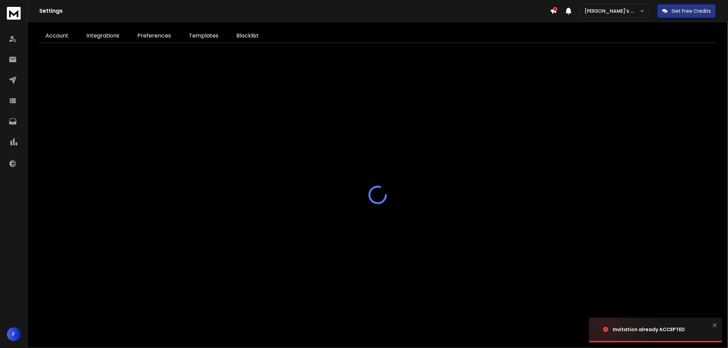
click at [634, 329] on div "Invitation already ACCEPTED" at bounding box center [649, 329] width 72 height 7
click at [715, 325] on icon "Notifications (F8)" at bounding box center [714, 325] width 3 height 3
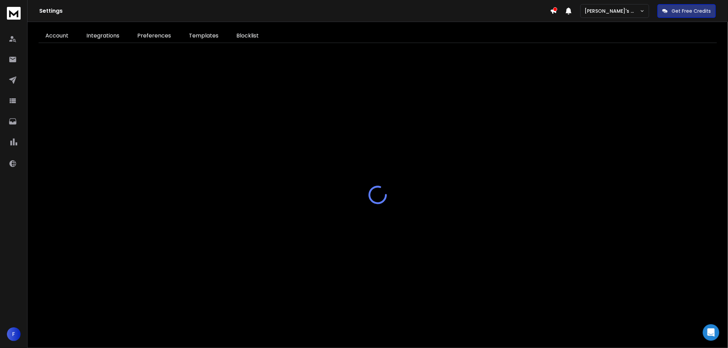
click at [112, 96] on div at bounding box center [378, 194] width 678 height 293
click at [15, 42] on icon at bounding box center [12, 40] width 7 height 3
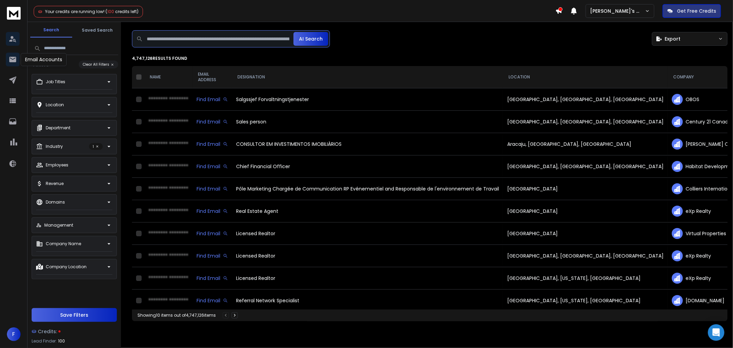
click at [13, 64] on link at bounding box center [13, 60] width 14 height 14
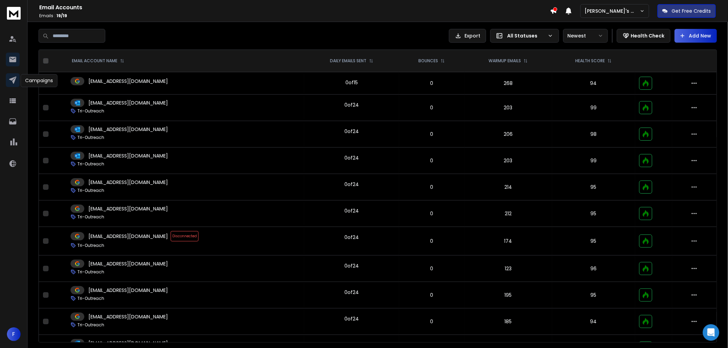
click at [14, 81] on icon at bounding box center [12, 79] width 7 height 7
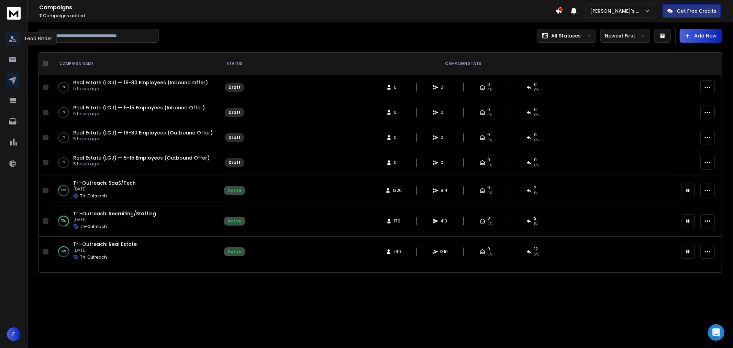
click at [11, 42] on icon at bounding box center [13, 39] width 8 height 8
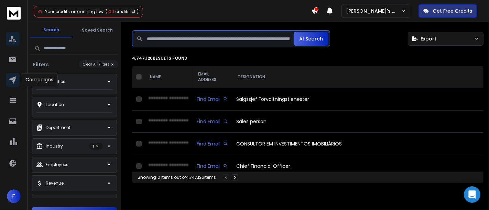
click at [11, 76] on icon at bounding box center [13, 80] width 8 height 8
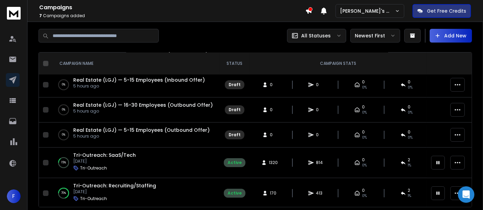
scroll to position [38, 0]
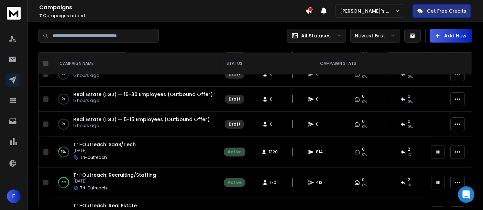
click at [78, 156] on icon at bounding box center [76, 158] width 6 height 6
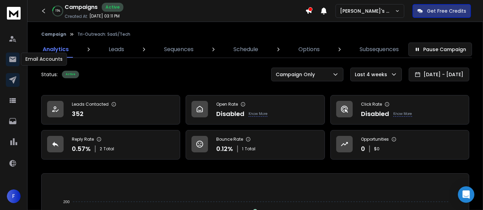
click at [12, 57] on icon at bounding box center [12, 60] width 7 height 6
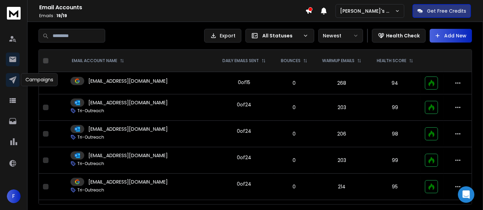
click at [11, 74] on link at bounding box center [13, 80] width 14 height 14
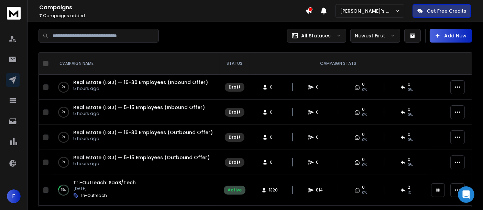
click at [455, 138] on icon "button" at bounding box center [458, 137] width 6 height 1
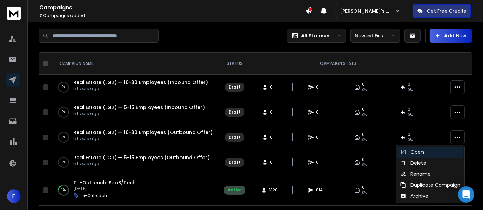
click at [483, 131] on html "Your warmest leads are on your site – Turn visits into conversations Reach Out …" at bounding box center [241, 105] width 483 height 210
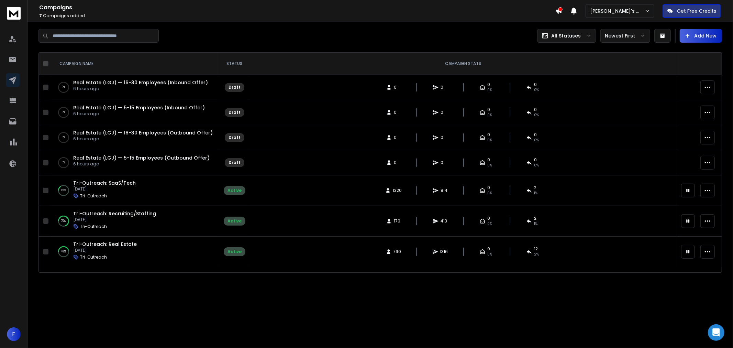
click at [220, 189] on td "Active" at bounding box center [235, 190] width 30 height 31
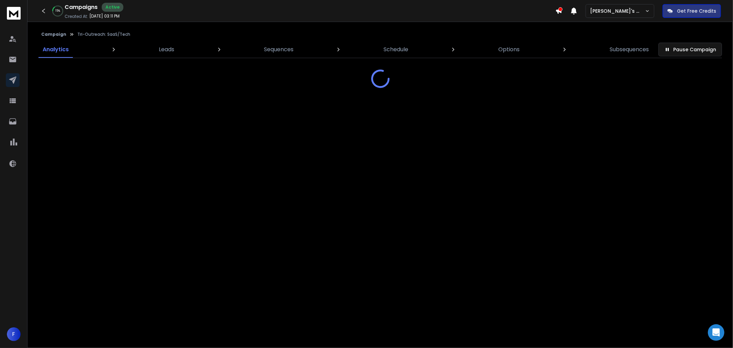
click at [231, 188] on div "Your warmest leads are on your site – Turn visits into conversations Reach Out …" at bounding box center [366, 174] width 733 height 348
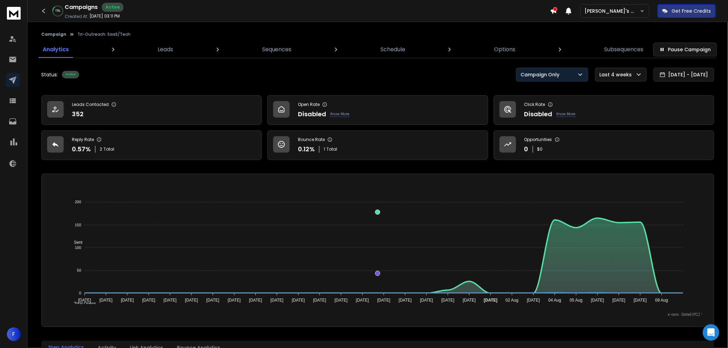
click at [578, 74] on icon at bounding box center [579, 75] width 3 height 2
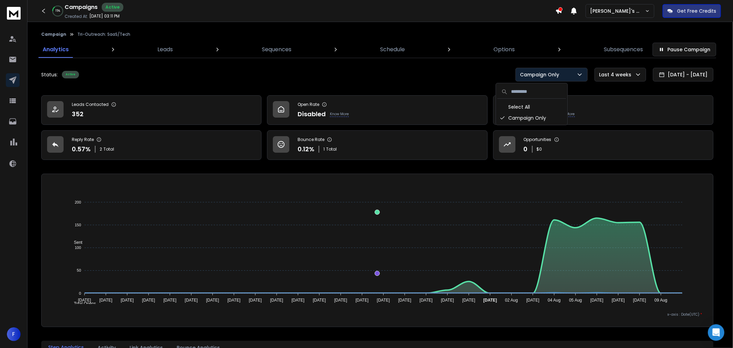
click at [578, 74] on icon at bounding box center [579, 75] width 3 height 2
click at [13, 167] on icon at bounding box center [12, 163] width 7 height 7
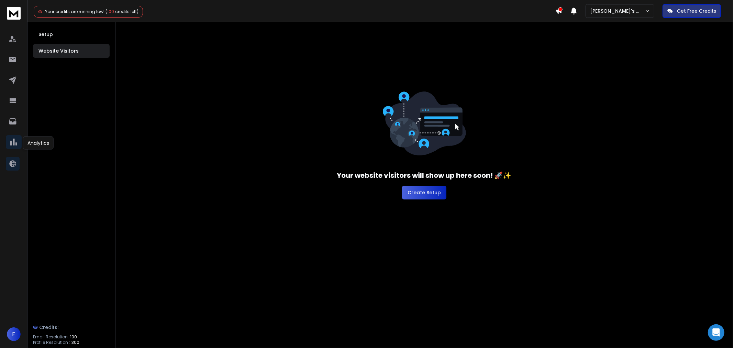
click at [9, 146] on icon at bounding box center [14, 142] width 10 height 10
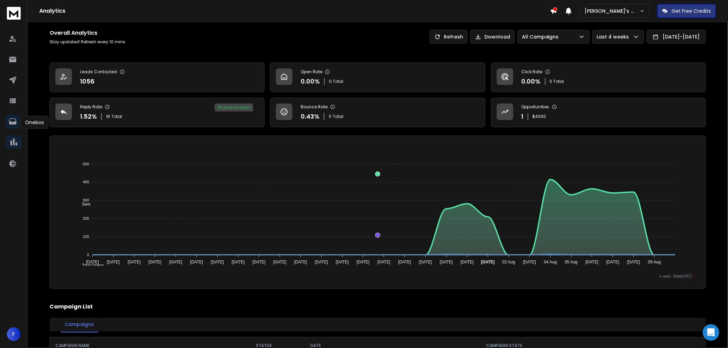
click at [11, 123] on icon at bounding box center [12, 121] width 7 height 6
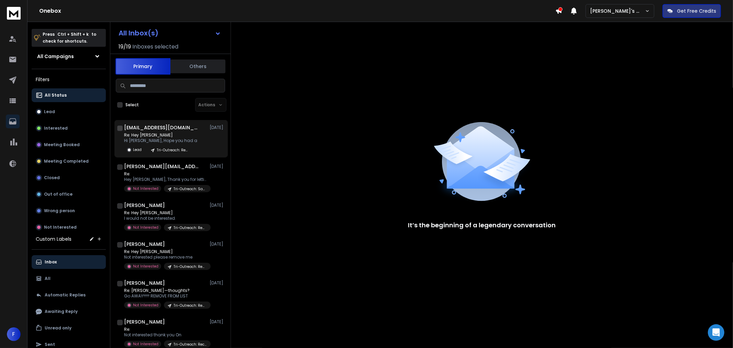
click at [174, 134] on p "Re: Hey Monica" at bounding box center [160, 135] width 73 height 6
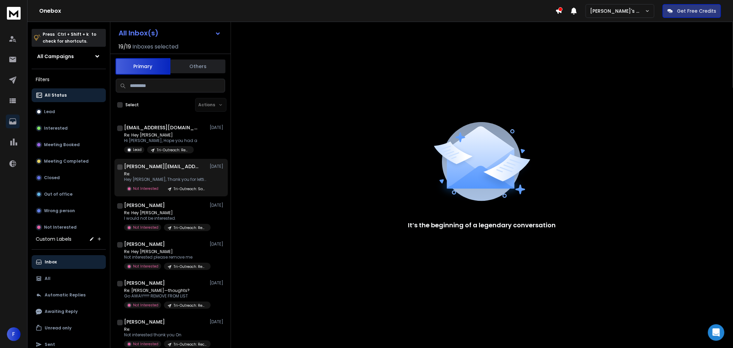
click at [167, 168] on h1 "tomas.geurts@source.ag" at bounding box center [162, 166] width 76 height 7
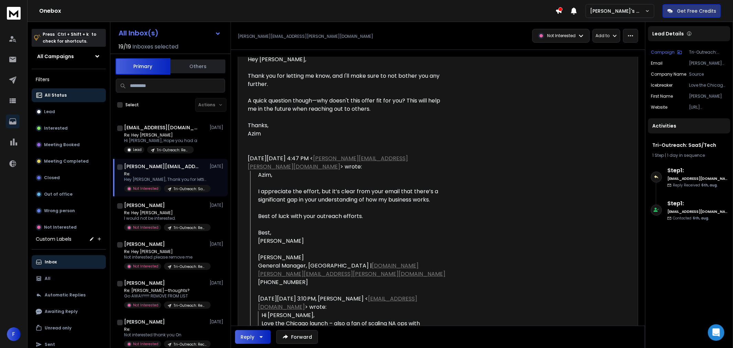
scroll to position [38, 0]
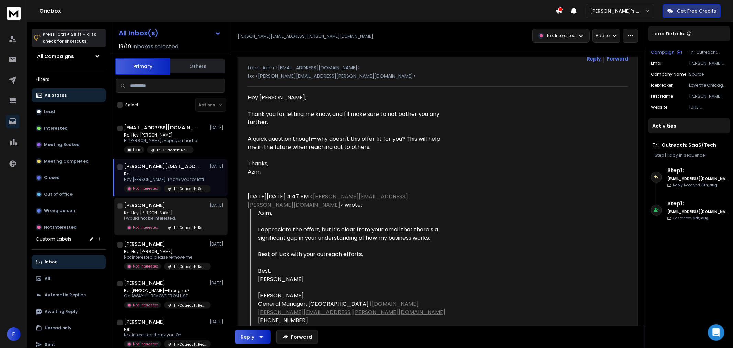
click at [177, 216] on p "I would not be interested." at bounding box center [165, 219] width 83 height 6
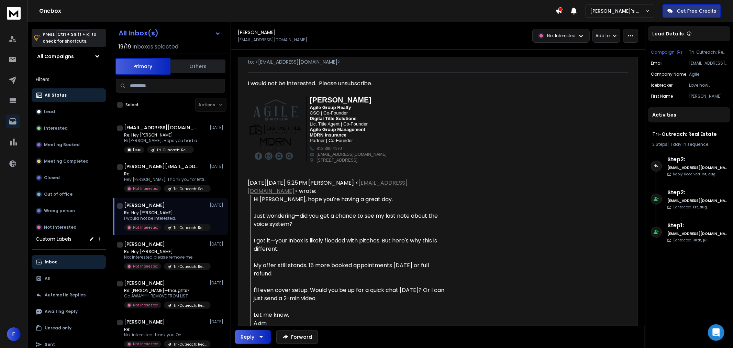
scroll to position [0, 0]
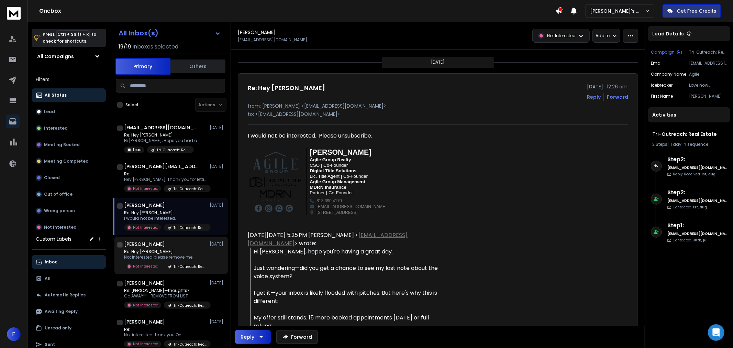
click at [183, 251] on p "Re: Hey Cindy" at bounding box center [165, 252] width 83 height 6
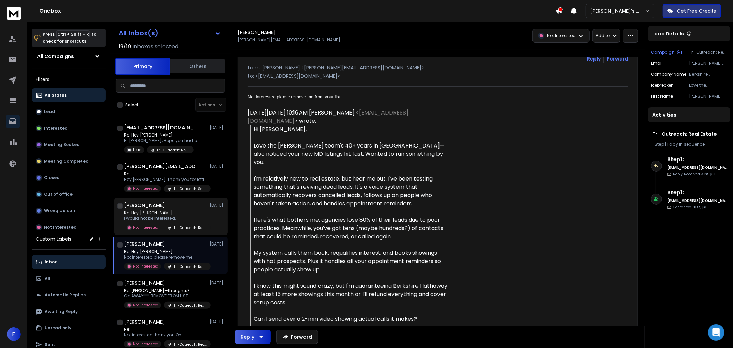
scroll to position [21, 0]
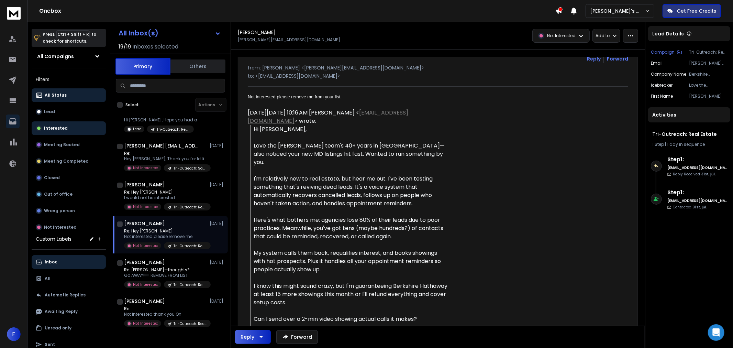
click at [92, 131] on button "Interested" at bounding box center [69, 128] width 74 height 14
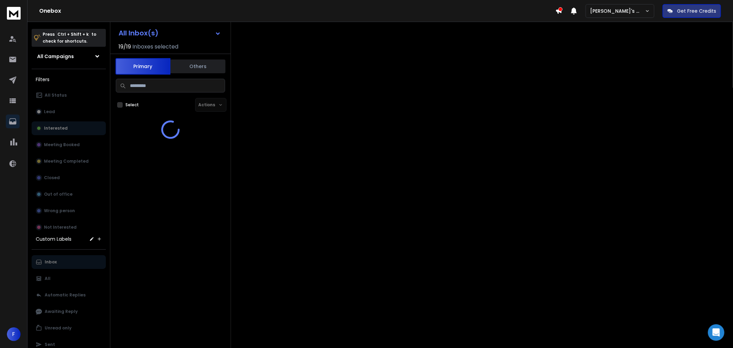
scroll to position [0, 0]
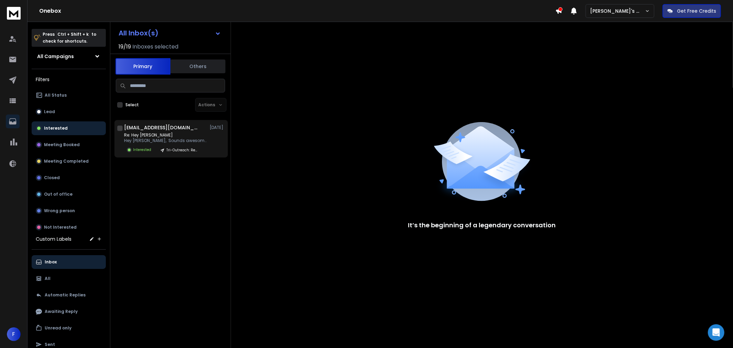
click at [179, 137] on p "Re: Hey Monica" at bounding box center [165, 135] width 83 height 6
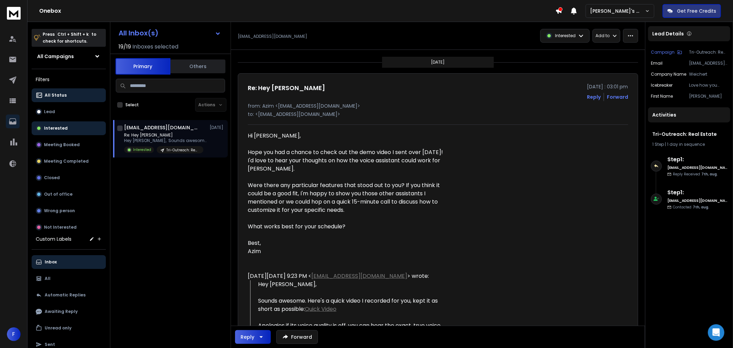
click at [70, 95] on button "All Status" at bounding box center [69, 95] width 74 height 14
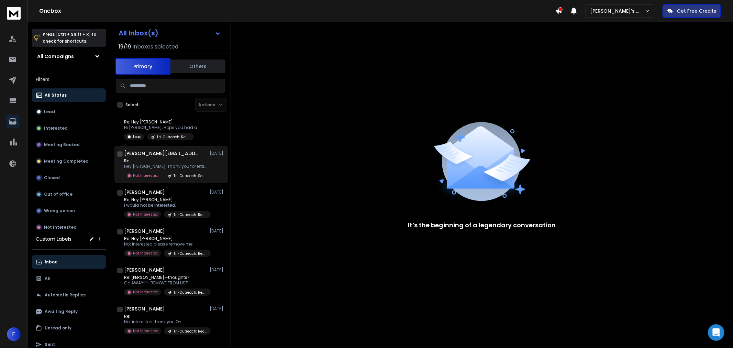
scroll to position [21, 0]
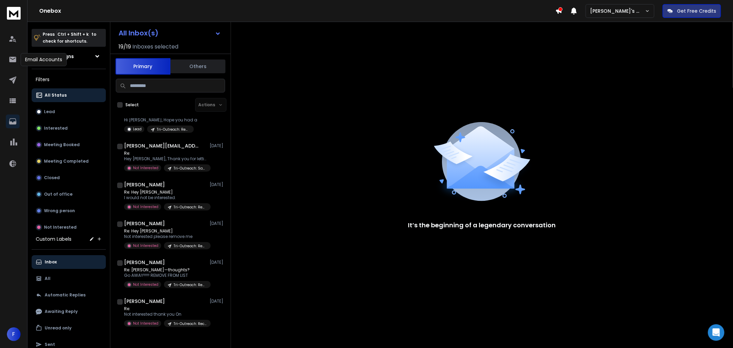
click at [9, 50] on div at bounding box center [14, 100] width 16 height 145
click at [10, 56] on icon at bounding box center [13, 59] width 8 height 8
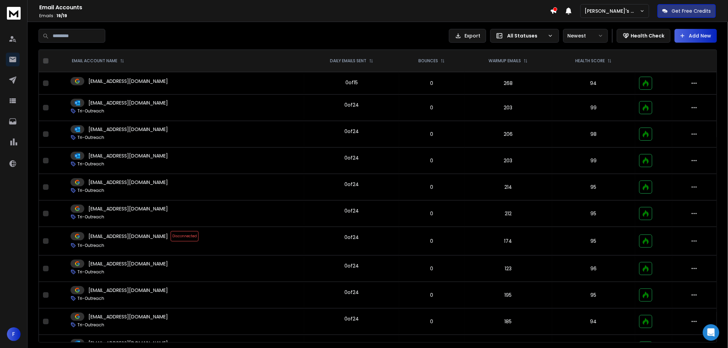
click at [5, 38] on div "F" at bounding box center [14, 174] width 28 height 348
click at [14, 39] on icon at bounding box center [12, 40] width 7 height 3
